Goal: Navigation & Orientation: Find specific page/section

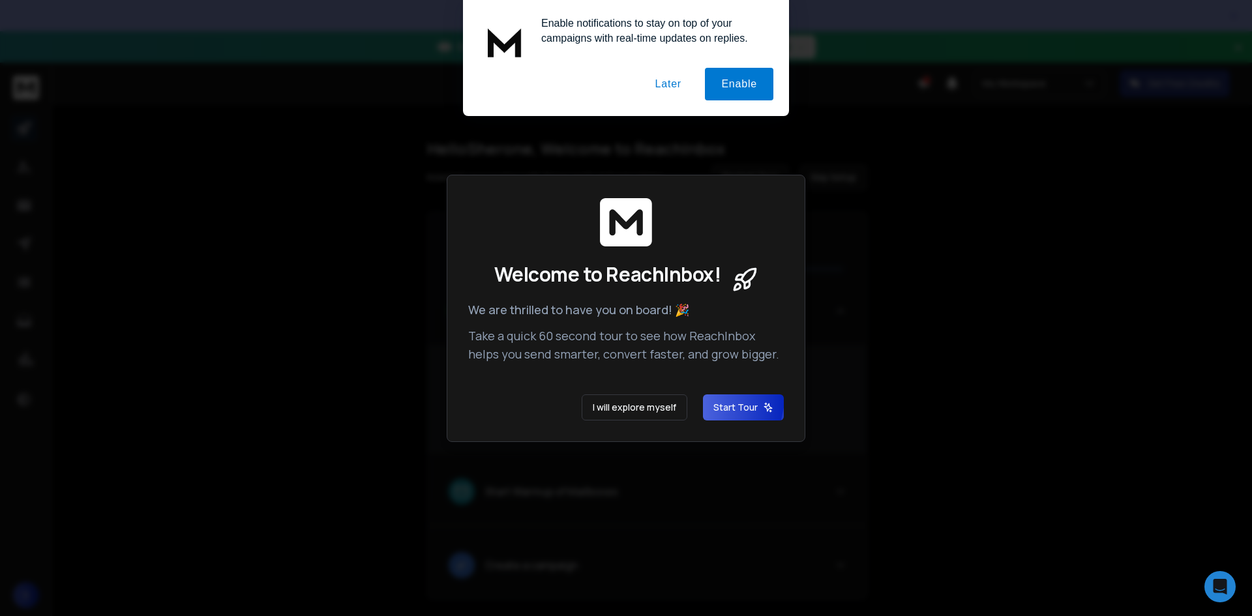
click at [719, 408] on span "Start Tour" at bounding box center [743, 407] width 60 height 13
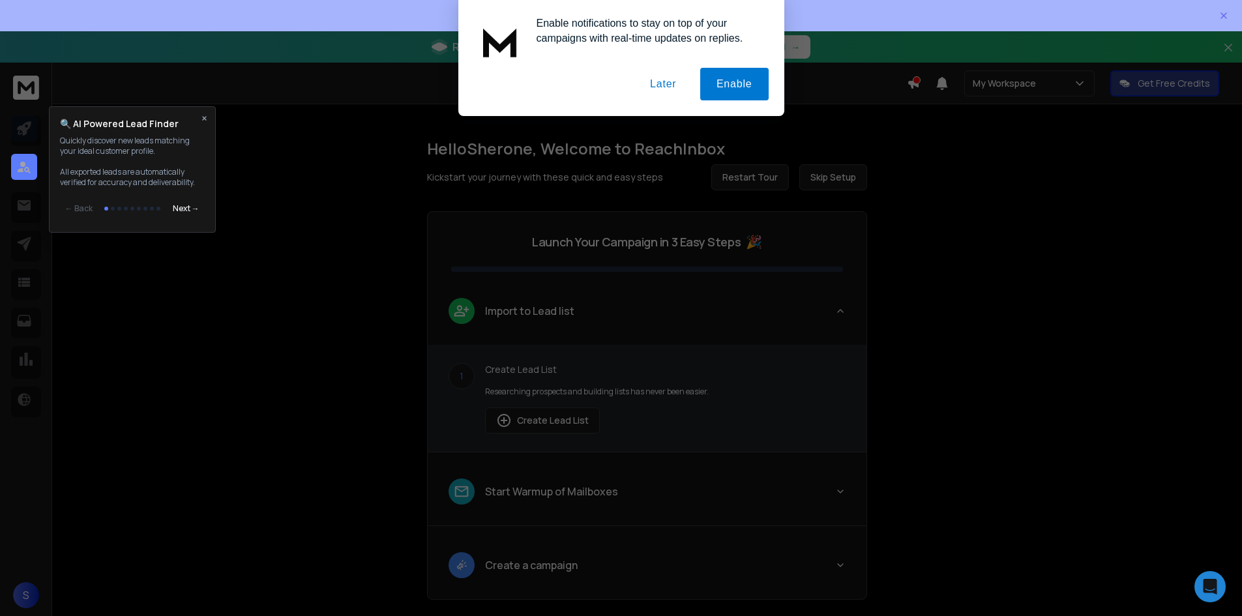
click at [659, 77] on button "Later" at bounding box center [663, 84] width 59 height 33
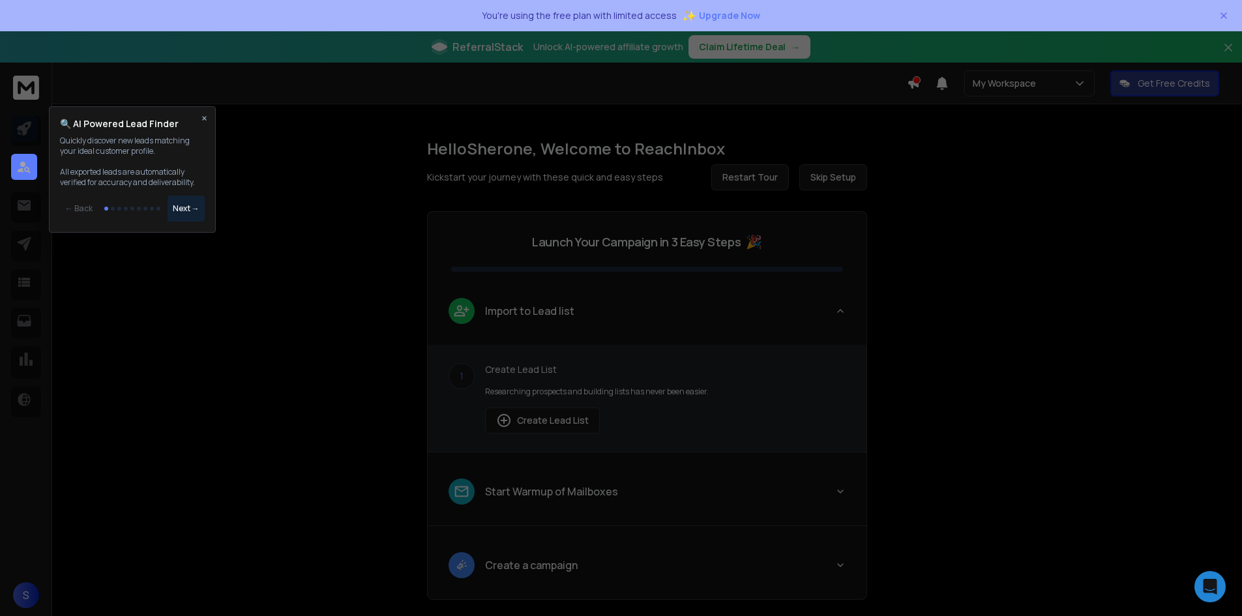
click at [193, 217] on button "Next →" at bounding box center [186, 209] width 37 height 26
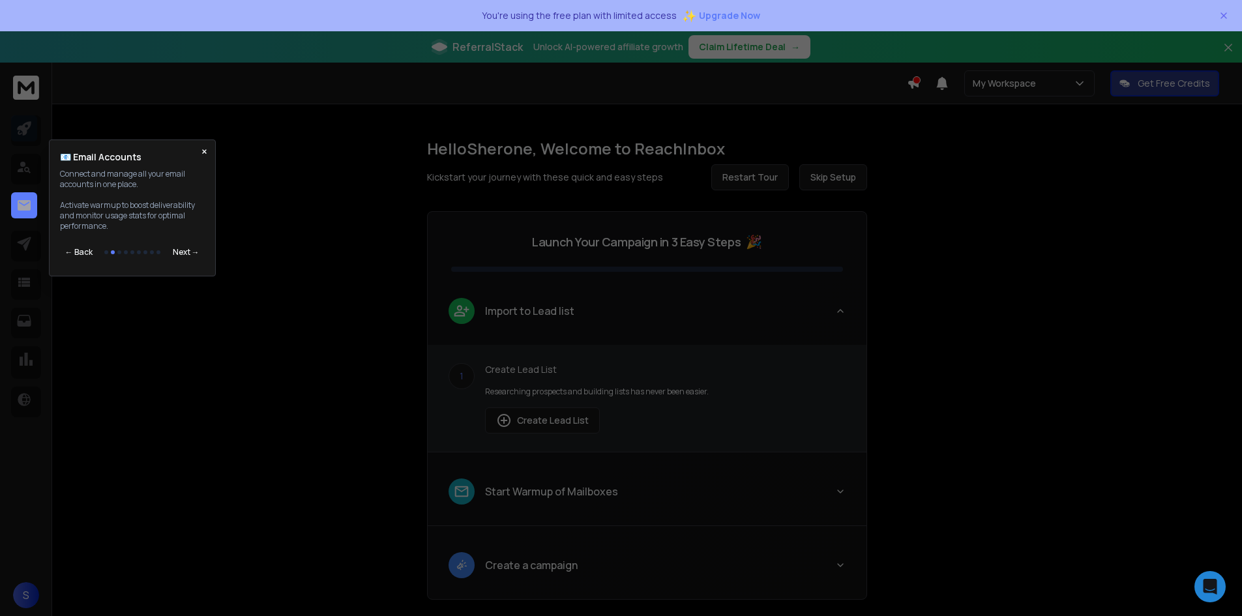
click at [205, 151] on button "×" at bounding box center [205, 151] width 6 height 12
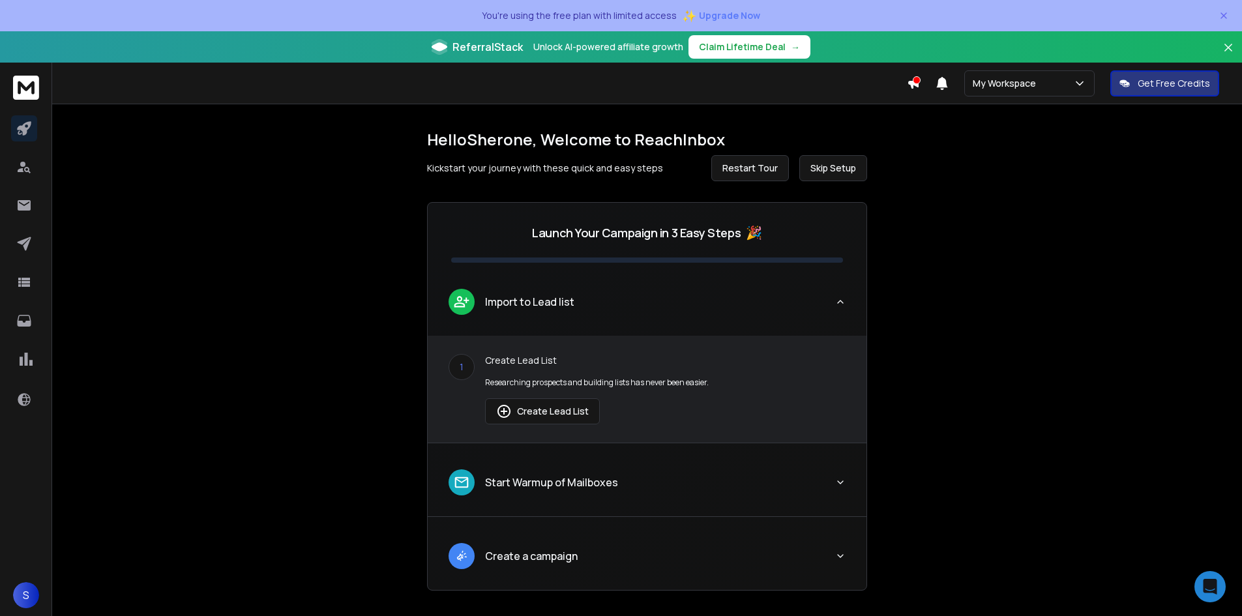
scroll to position [18, 0]
